Goal: Task Accomplishment & Management: Manage account settings

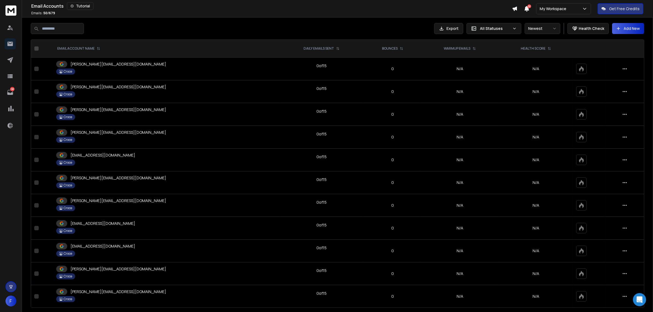
click at [499, 29] on p "All Statuses" at bounding box center [495, 28] width 30 height 5
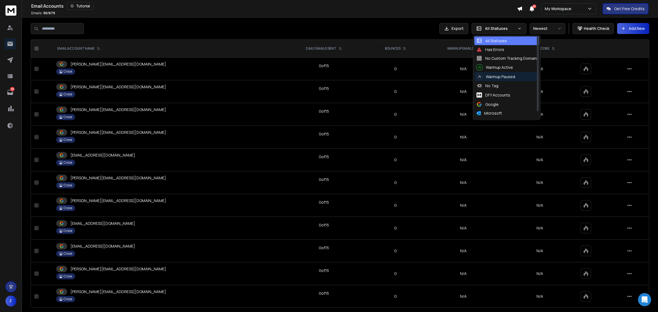
click at [503, 77] on div "Warmup Paused" at bounding box center [495, 77] width 39 height 6
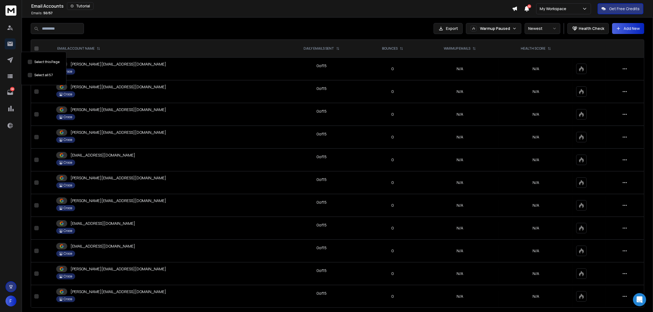
click at [35, 49] on button "Select this Page" at bounding box center [36, 48] width 4 height 4
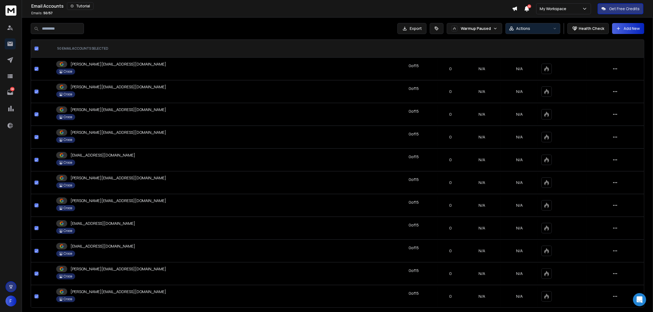
click at [554, 28] on icon "button" at bounding box center [554, 28] width 4 height 4
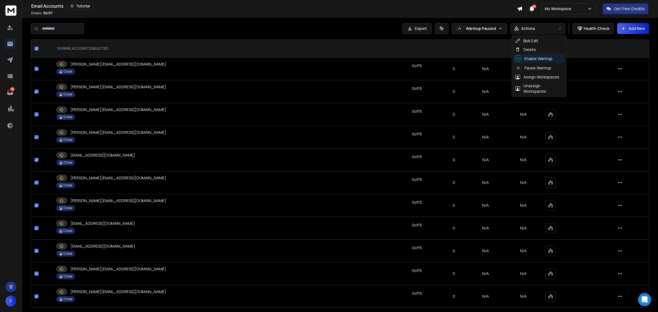
click at [537, 59] on div "Enable Warmup" at bounding box center [533, 59] width 37 height 6
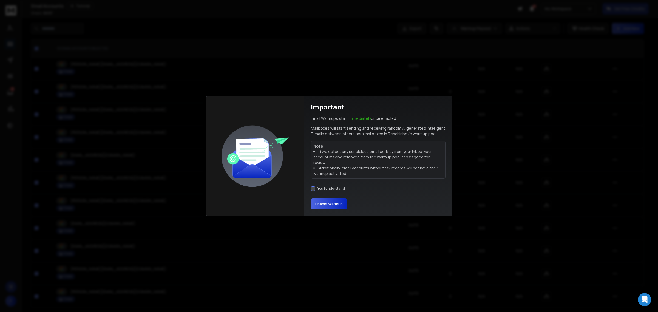
click at [320, 188] on label "Yes, I understand" at bounding box center [330, 188] width 27 height 4
click at [312, 186] on button "Yes, I understand" at bounding box center [313, 188] width 4 height 4
click at [319, 198] on button "Enable Warmup" at bounding box center [329, 203] width 36 height 11
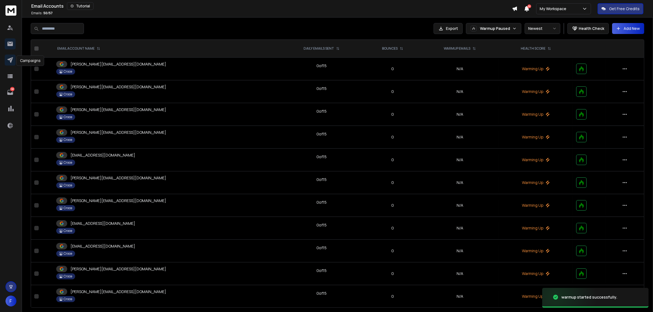
click at [10, 62] on icon at bounding box center [10, 60] width 6 height 6
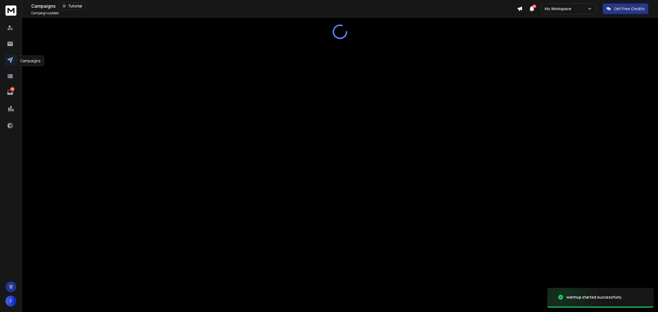
click at [10, 62] on icon at bounding box center [10, 60] width 6 height 6
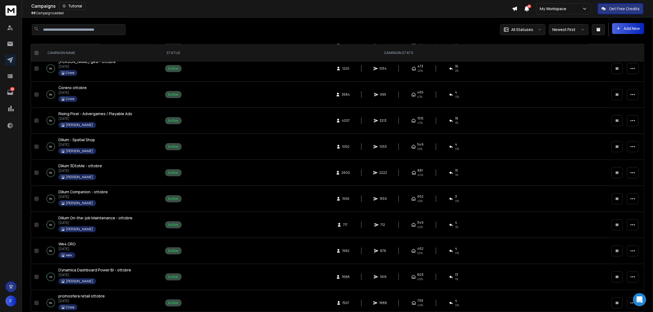
scroll to position [137, 0]
